Goal: Task Accomplishment & Management: Use online tool/utility

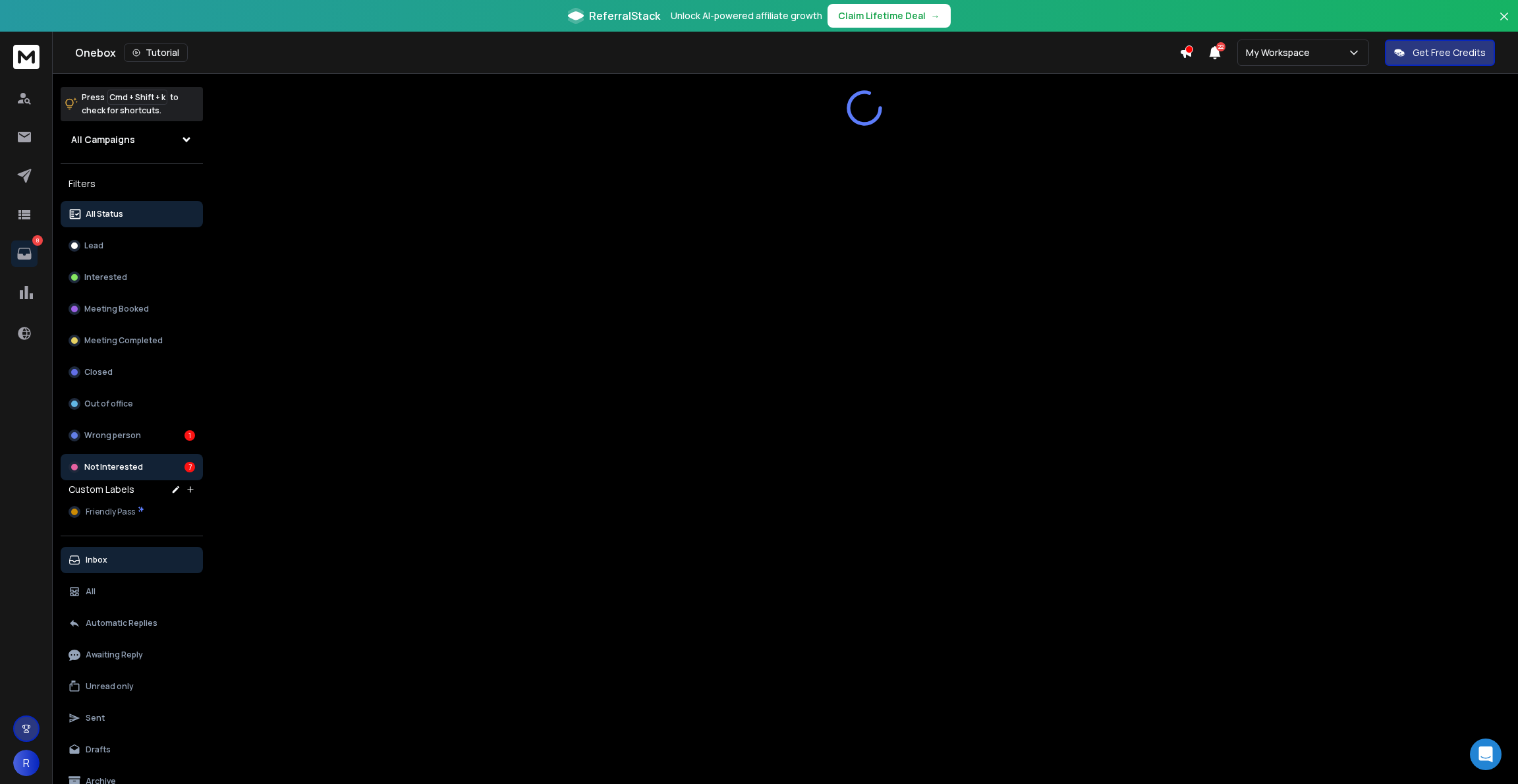
click at [156, 462] on button "Not Interested 7" at bounding box center [131, 466] width 142 height 26
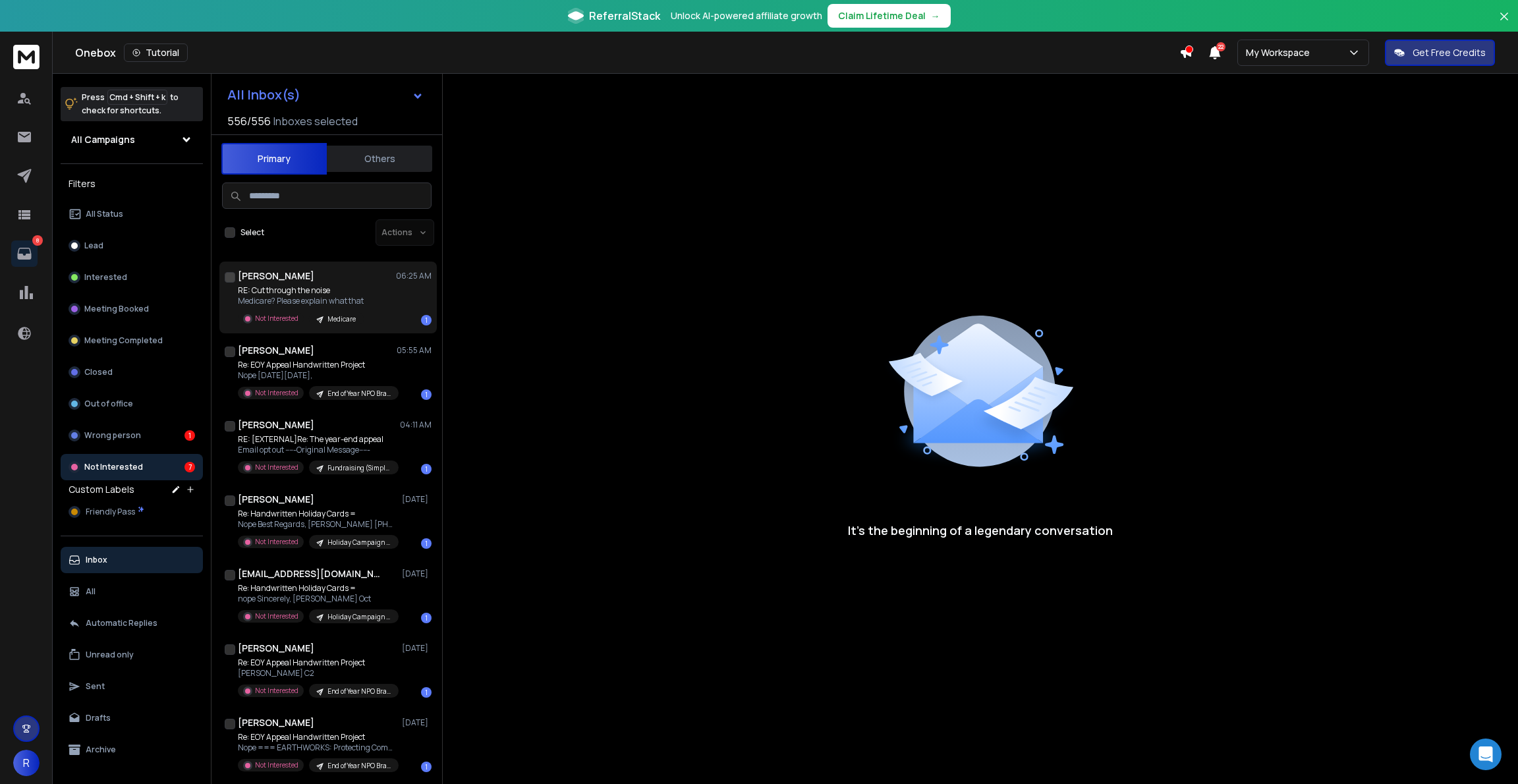
click at [322, 296] on p "Medicare? Please explain what that" at bounding box center [301, 301] width 126 height 10
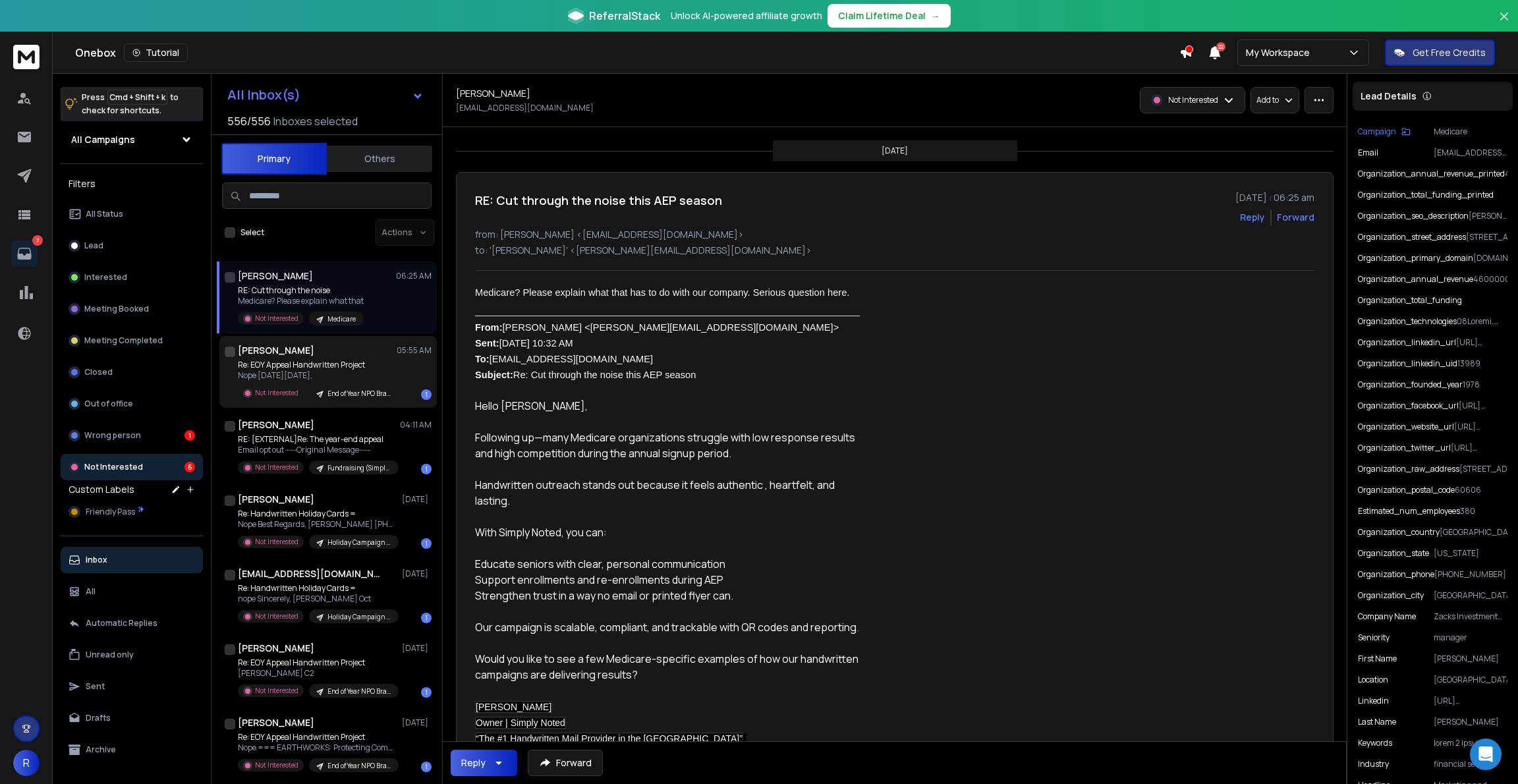
click at [317, 400] on div "Not Interested End of Year NPO Brass" at bounding box center [318, 393] width 161 height 14
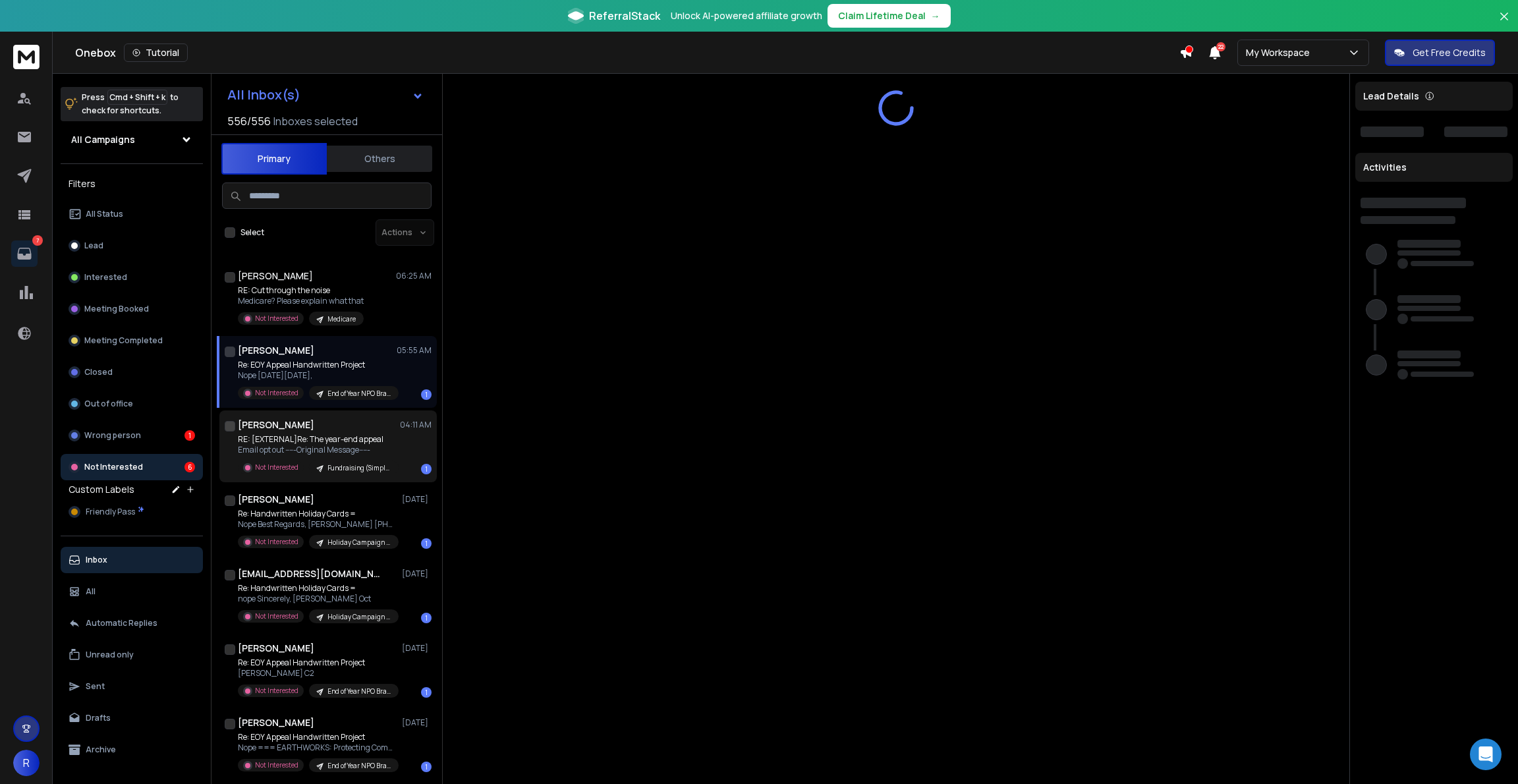
click at [319, 472] on div "RE: [EXTERNAL]Re: The year-end appeal Email opt out -----Original Message----- …" at bounding box center [318, 454] width 161 height 40
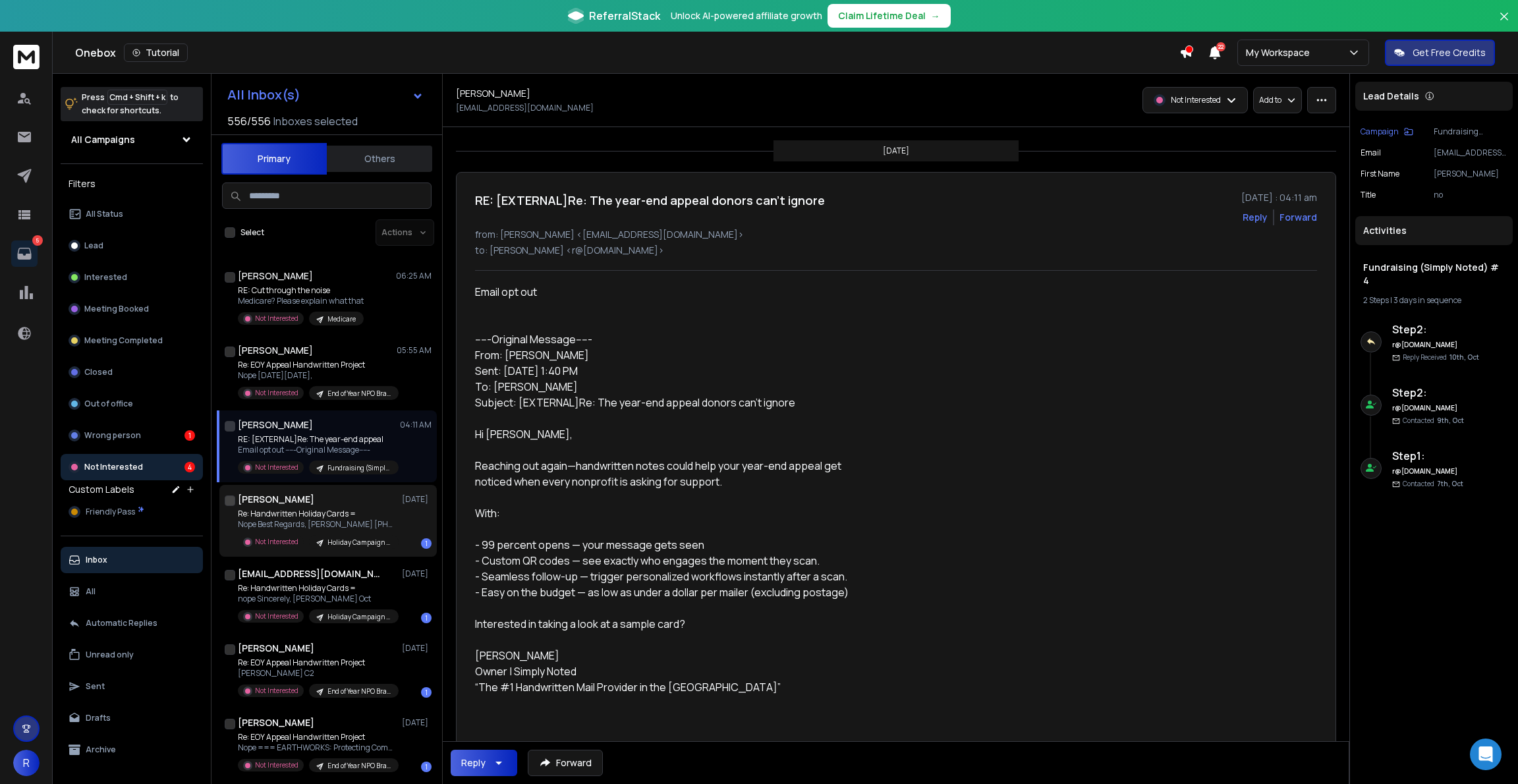
click at [351, 528] on p "Nope Best Regards, [PERSON_NAME] [PHONE_NUMBER] > On" at bounding box center [317, 524] width 158 height 10
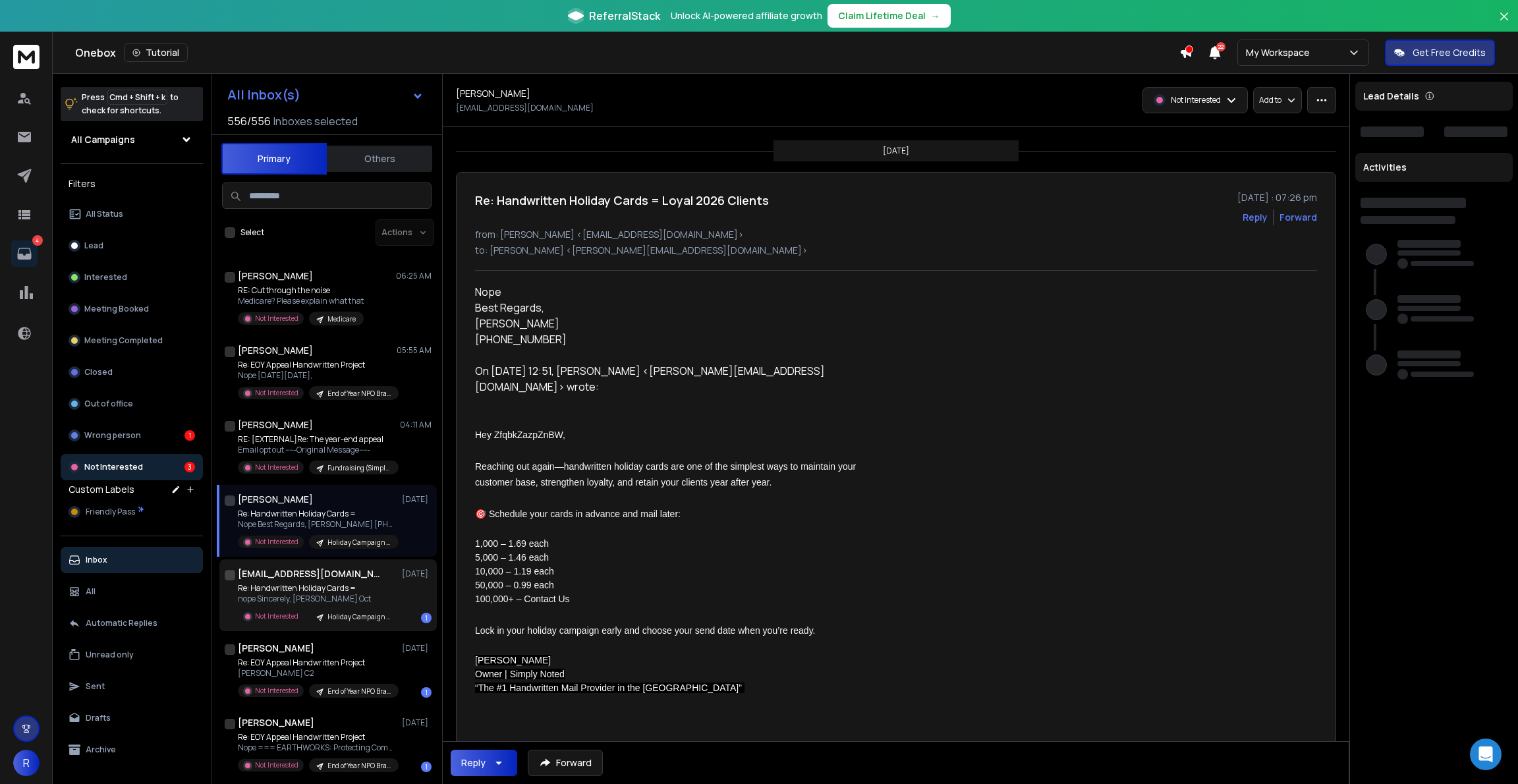
click at [370, 607] on div "[EMAIL_ADDRESS][DOMAIN_NAME] [DATE] Re: Handwritten Holiday Cards = nope Sincer…" at bounding box center [335, 594] width 193 height 56
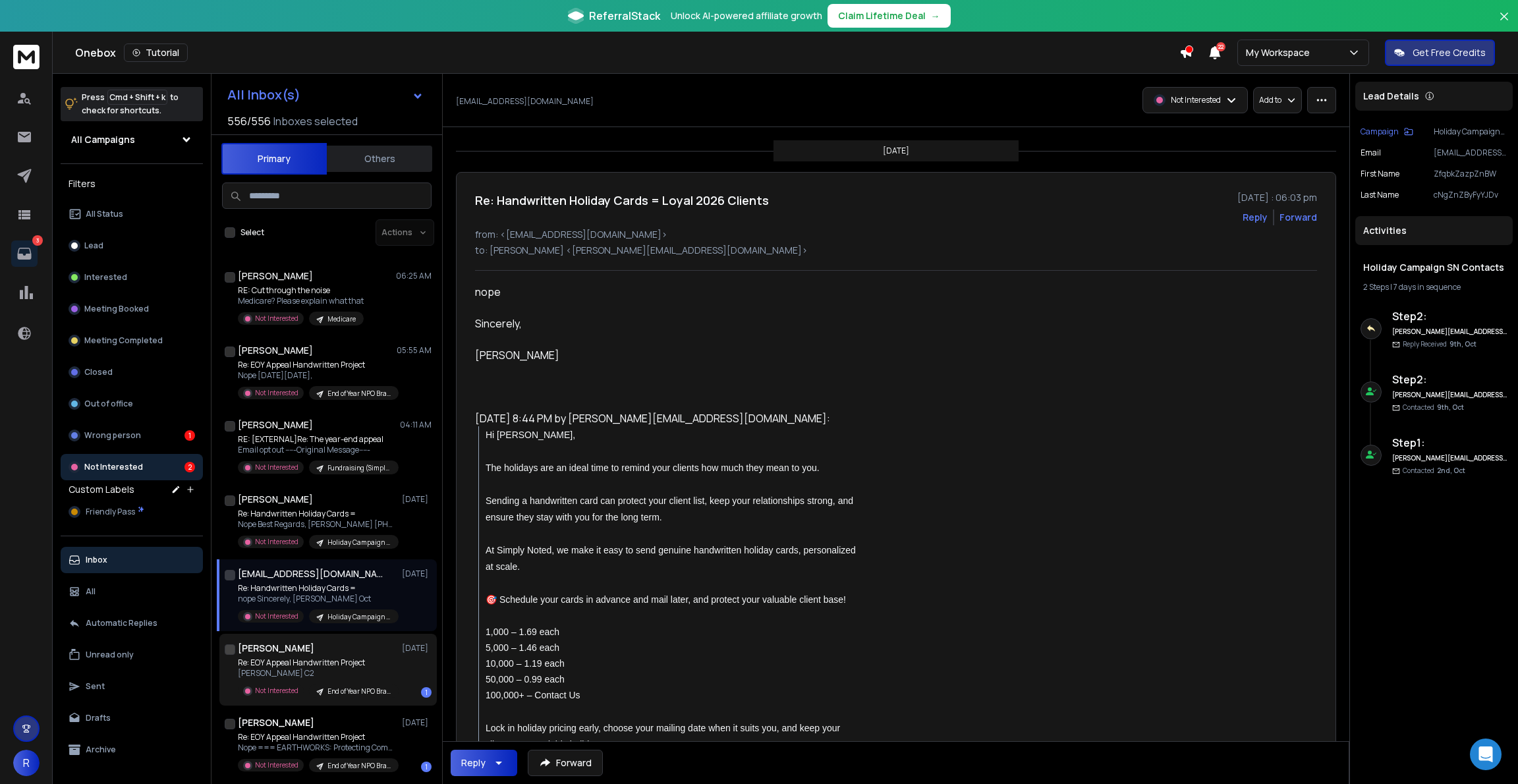
click at [318, 689] on div "Re: EOY Appeal Handwritten Project Nope [PERSON_NAME] C2 Not Interested End of …" at bounding box center [318, 678] width 161 height 40
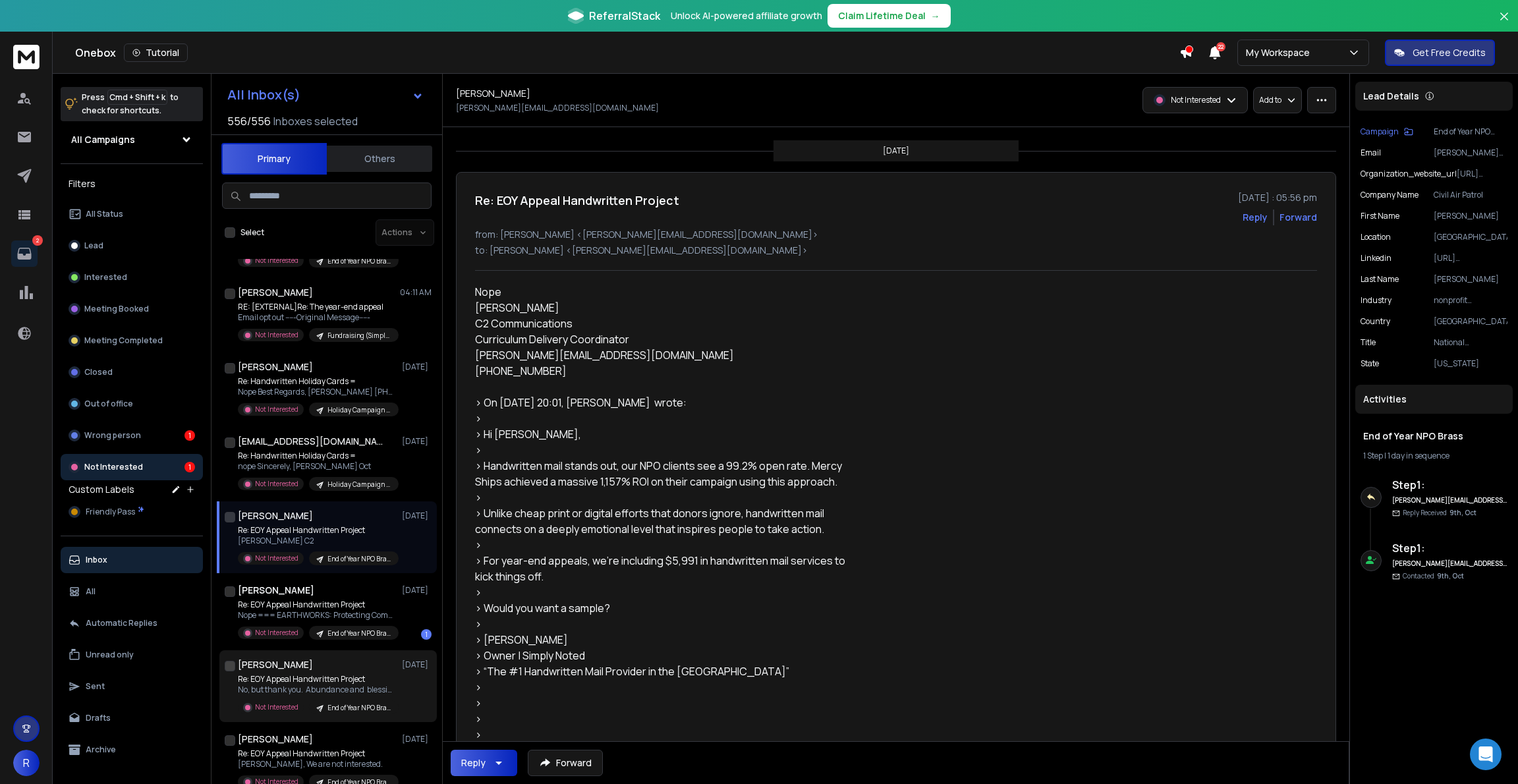
scroll to position [130, 0]
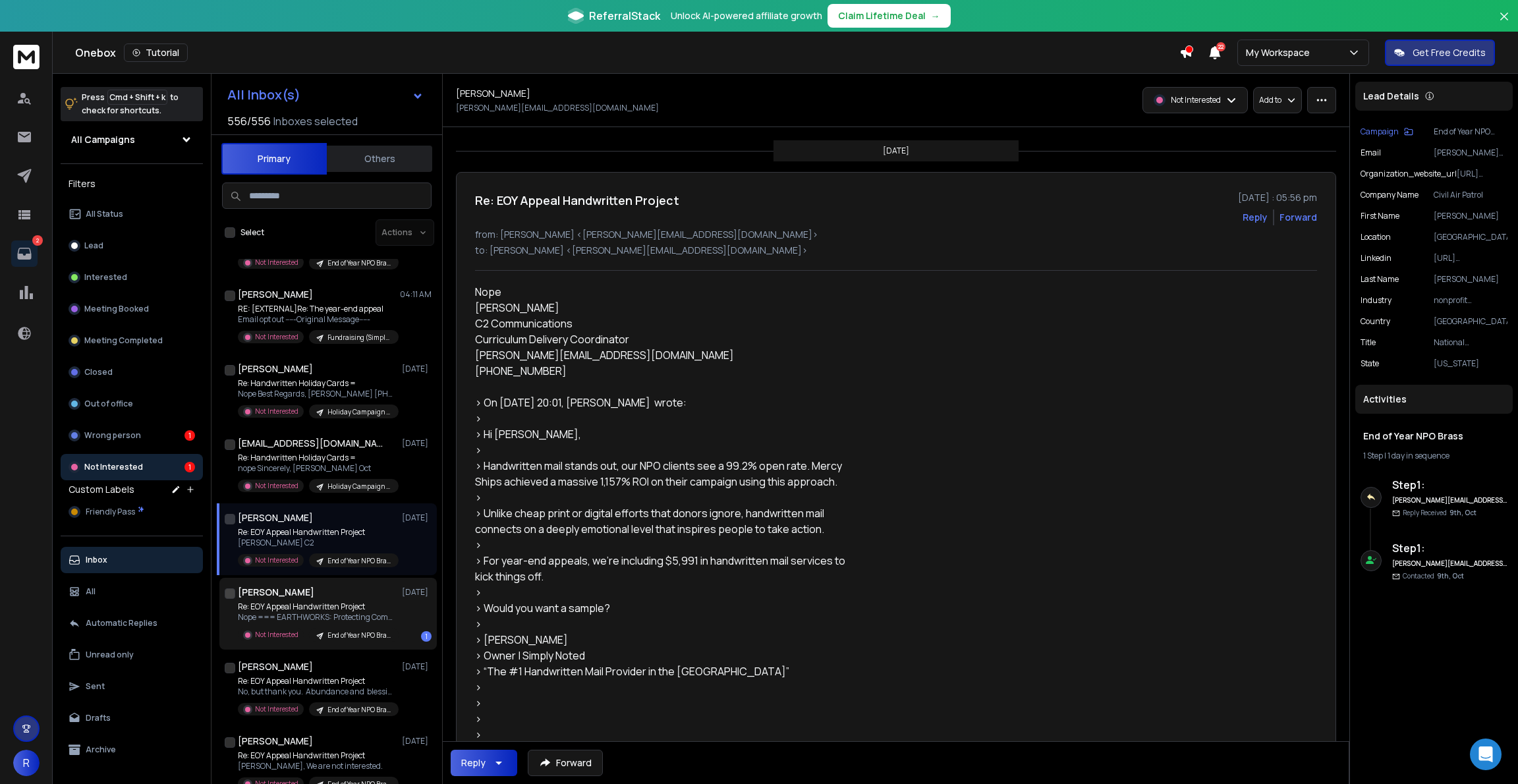
click at [313, 623] on p "Nope === EARTHWORKS: Protecting Communities" at bounding box center [317, 617] width 158 height 10
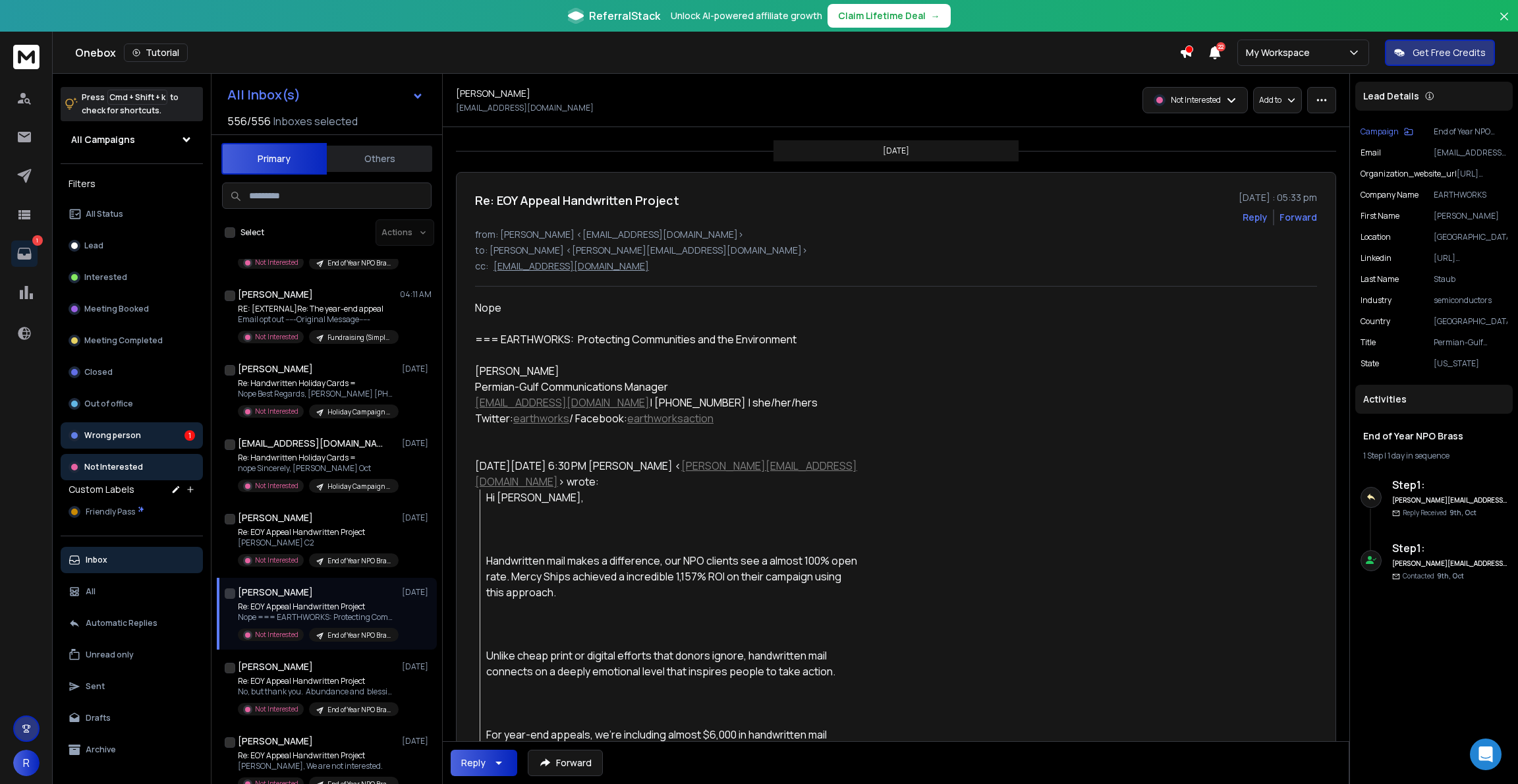
click at [141, 444] on button "Wrong person 1" at bounding box center [131, 435] width 142 height 26
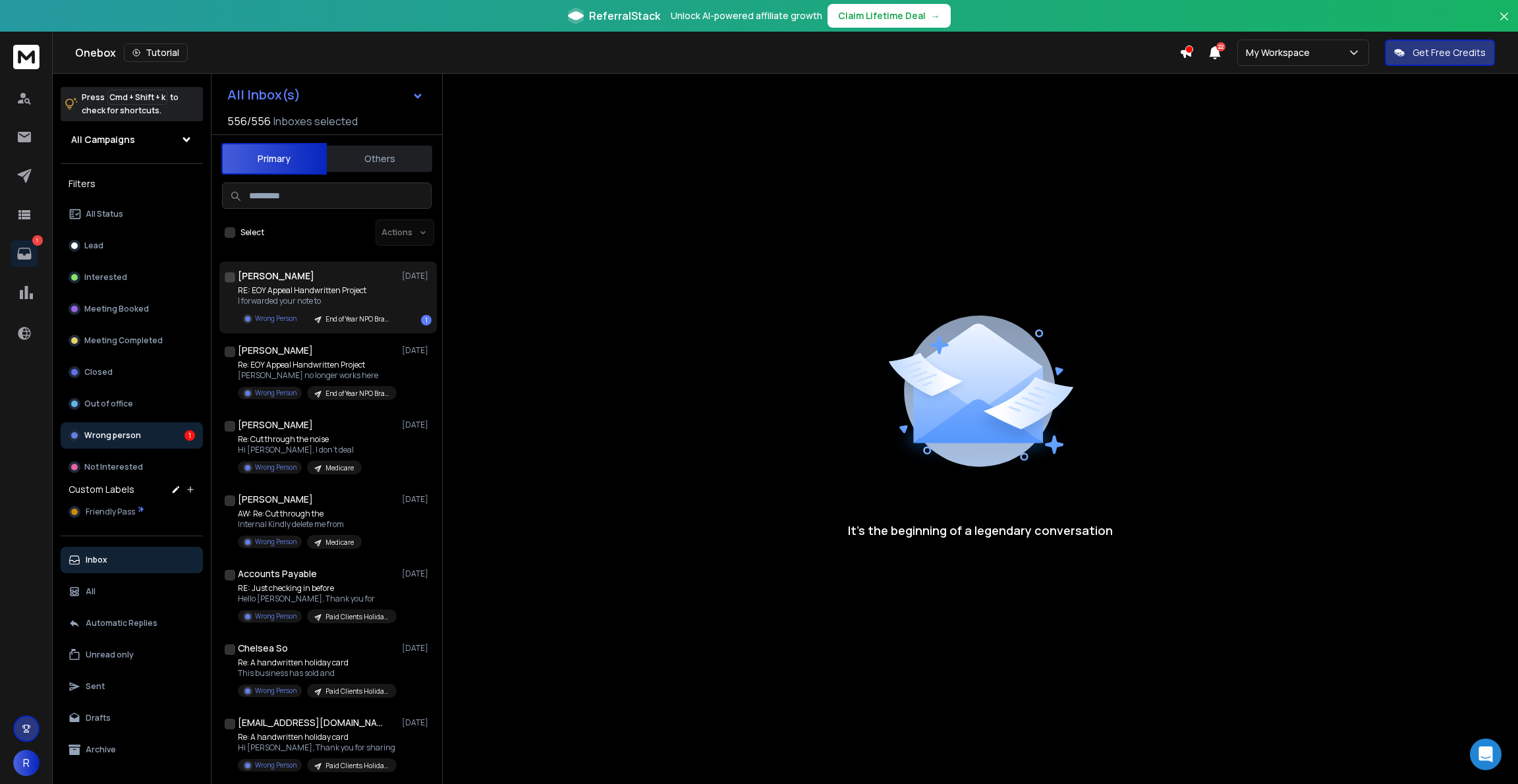
click at [336, 298] on p "I forwarded your note to" at bounding box center [317, 301] width 158 height 10
